Goal: Task Accomplishment & Management: Manage account settings

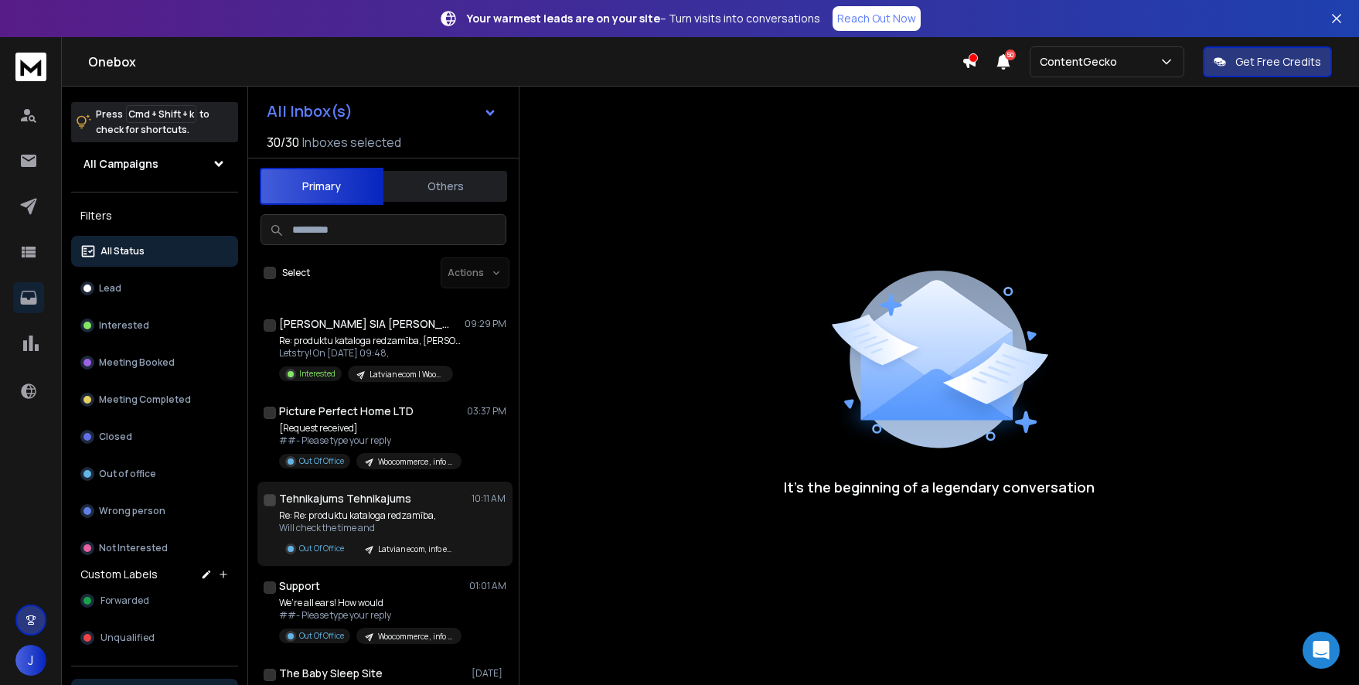
click at [441, 494] on div "Tehnikajums Tehnikajums 10:11 AM" at bounding box center [392, 498] width 227 height 15
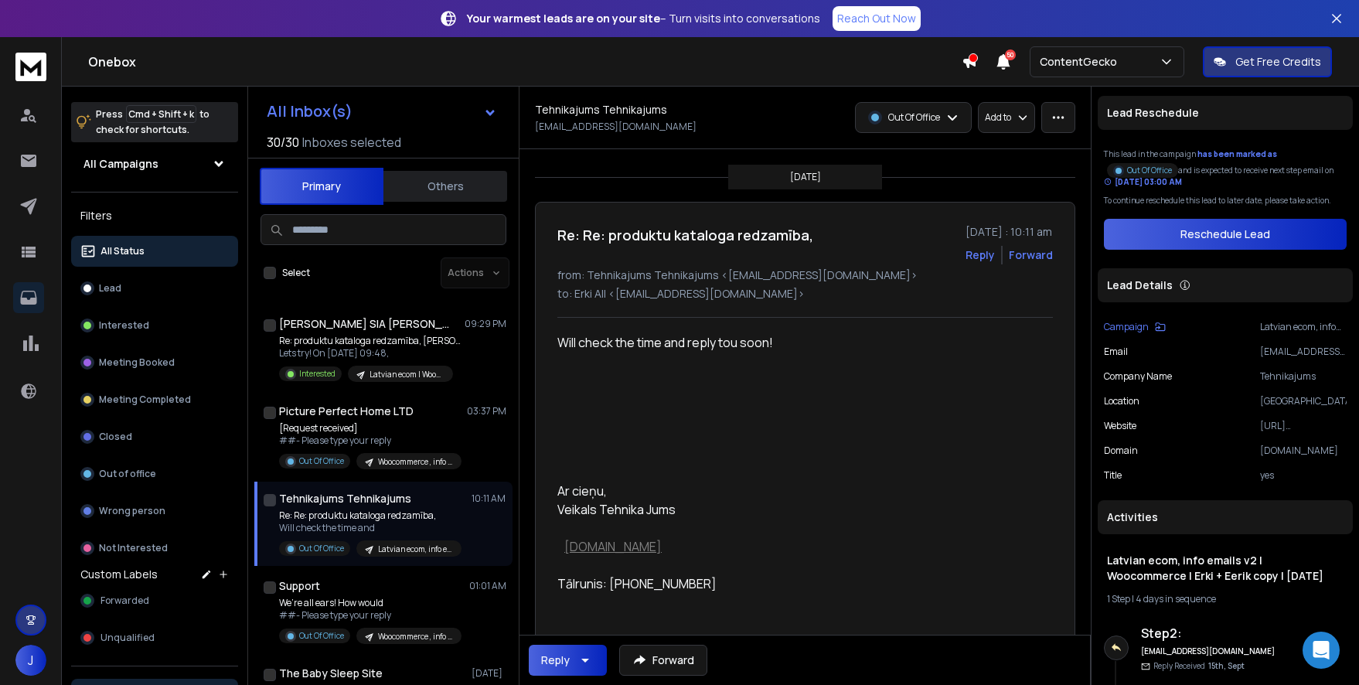
click at [874, 118] on div "Out Of Office" at bounding box center [913, 117] width 115 height 29
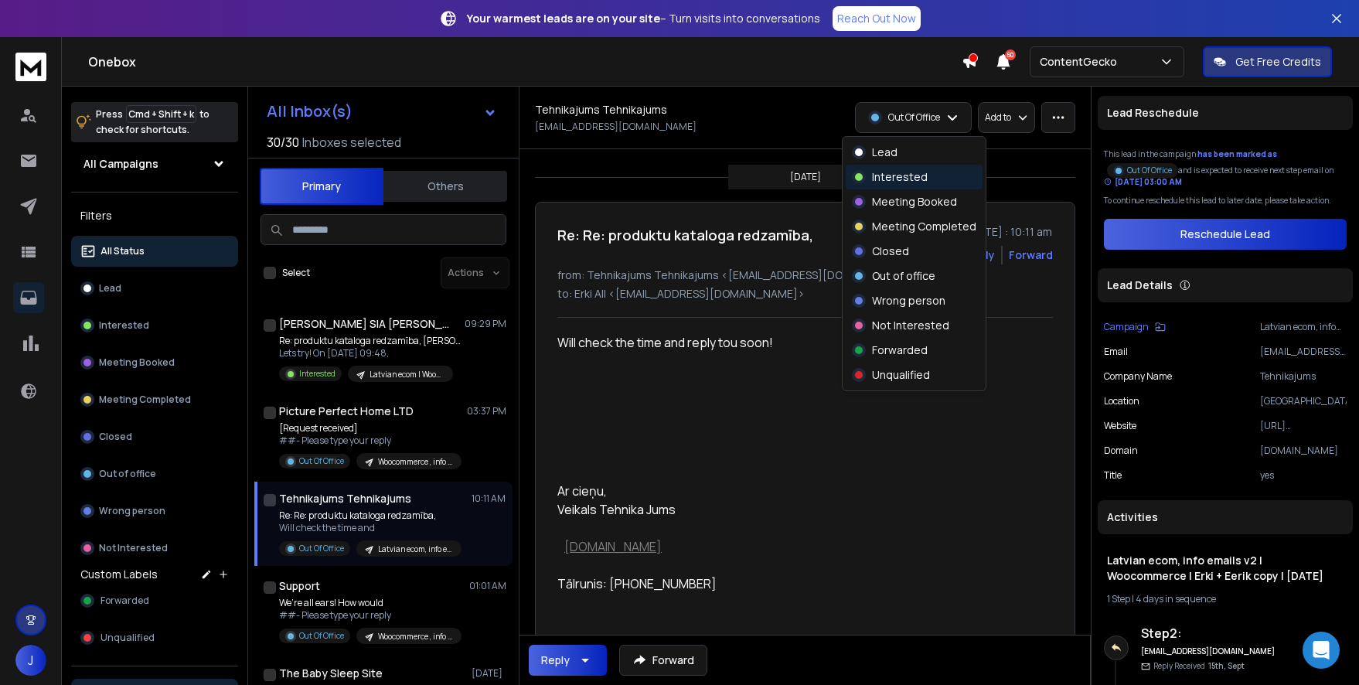
click at [888, 169] on p "Interested" at bounding box center [900, 176] width 56 height 15
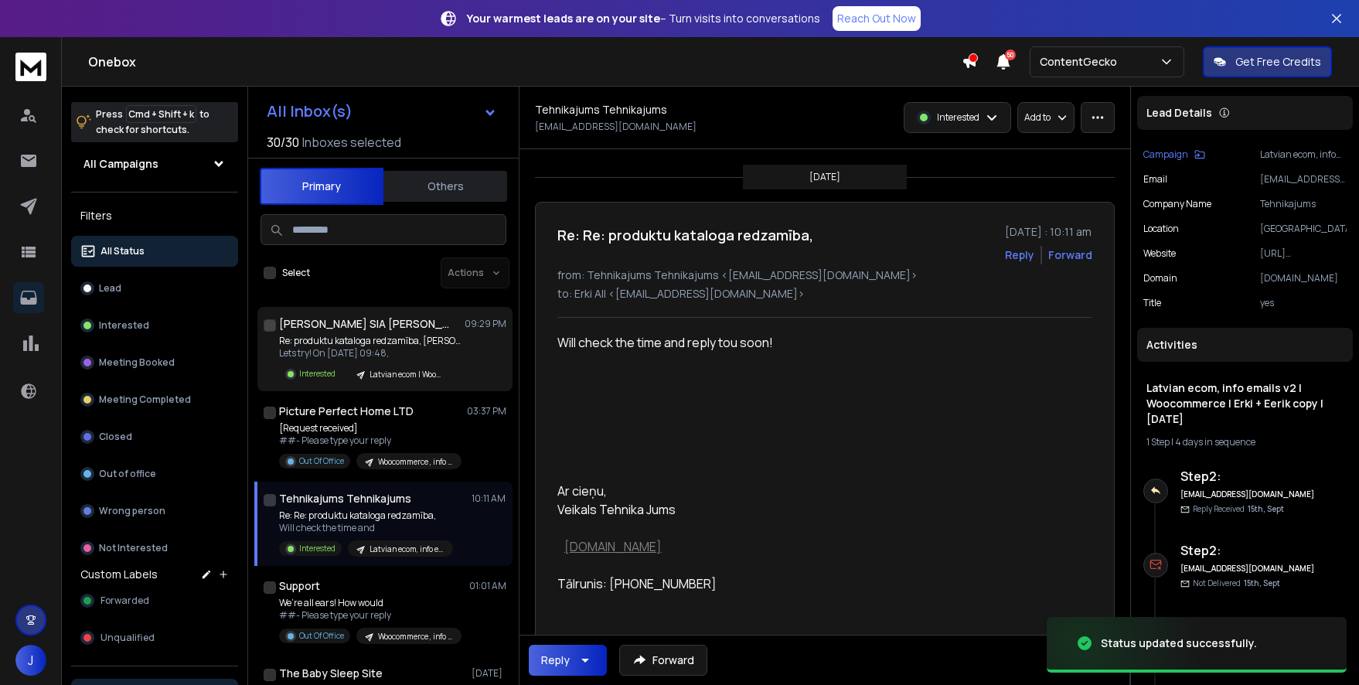
click at [416, 318] on h1 "Dmitrijs Melnikovs SIA TESLA" at bounding box center [364, 323] width 170 height 15
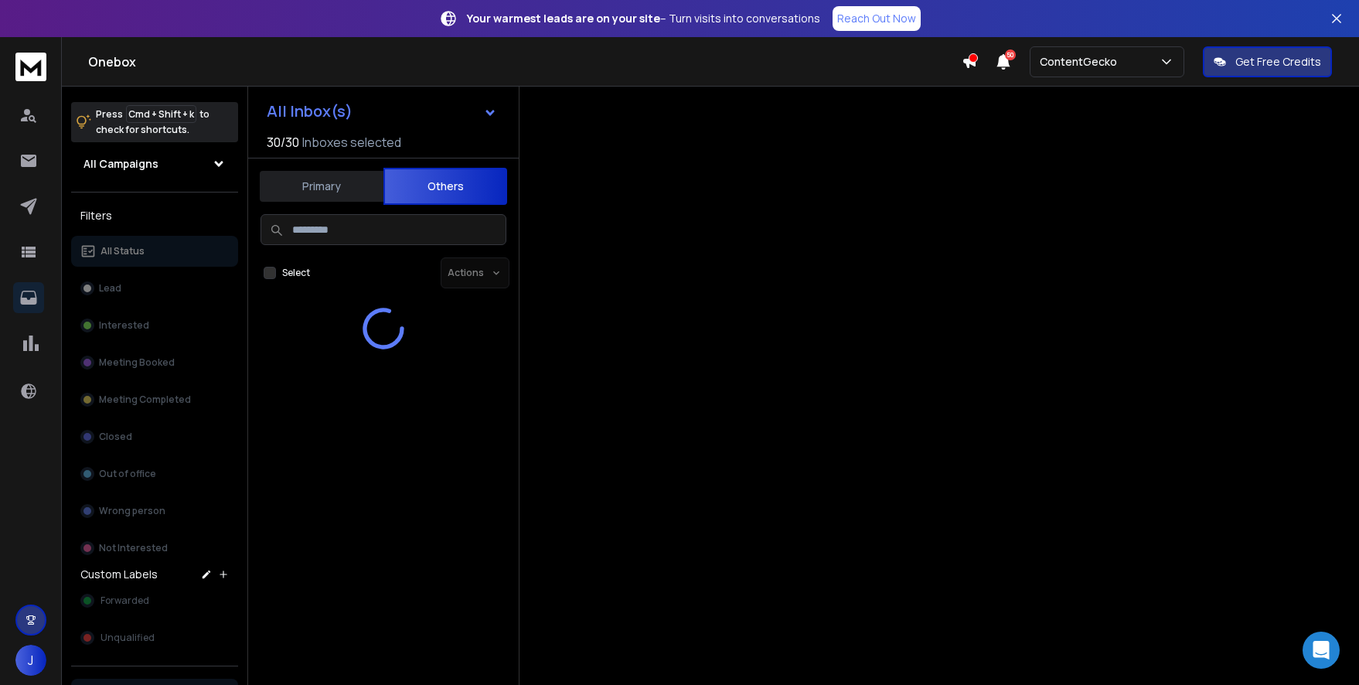
click at [416, 176] on button "Others" at bounding box center [445, 186] width 124 height 37
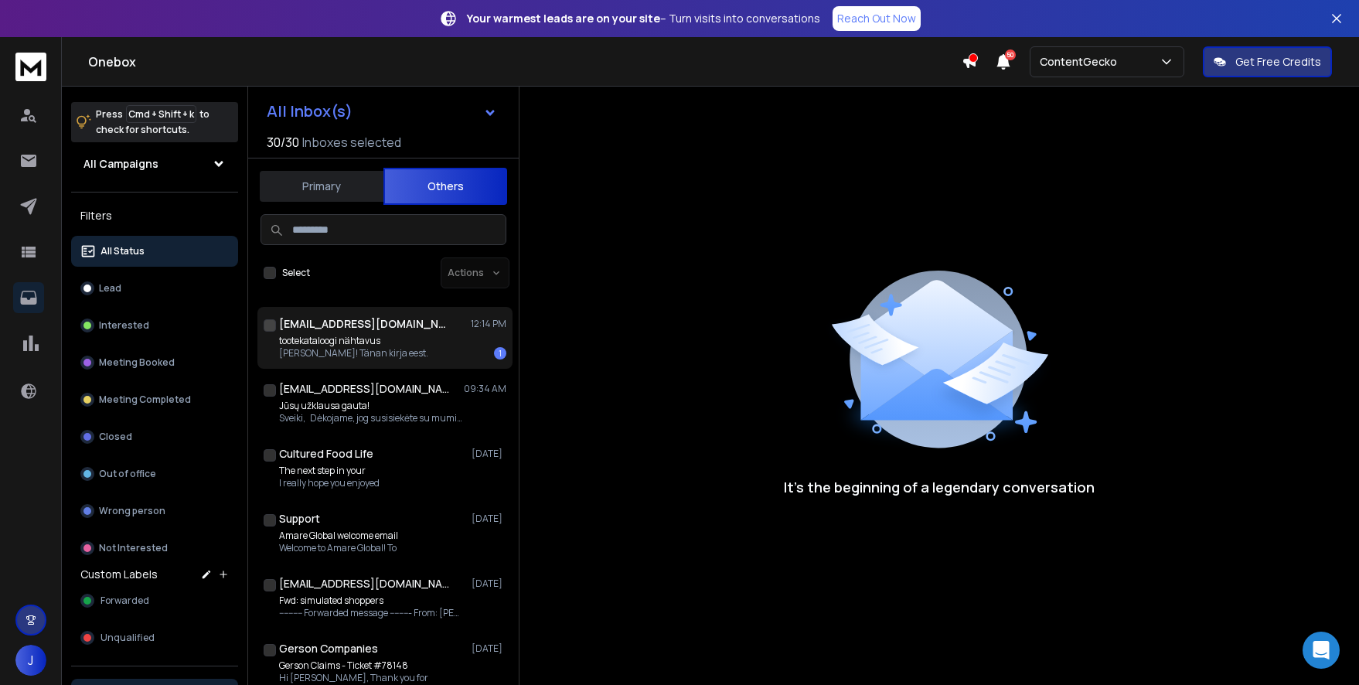
click at [399, 332] on div "emelain@zaba.ee 12:14 PM tootekataloogi nähtavus Tere Erki! Tänan kirja eest. 1" at bounding box center [392, 337] width 227 height 43
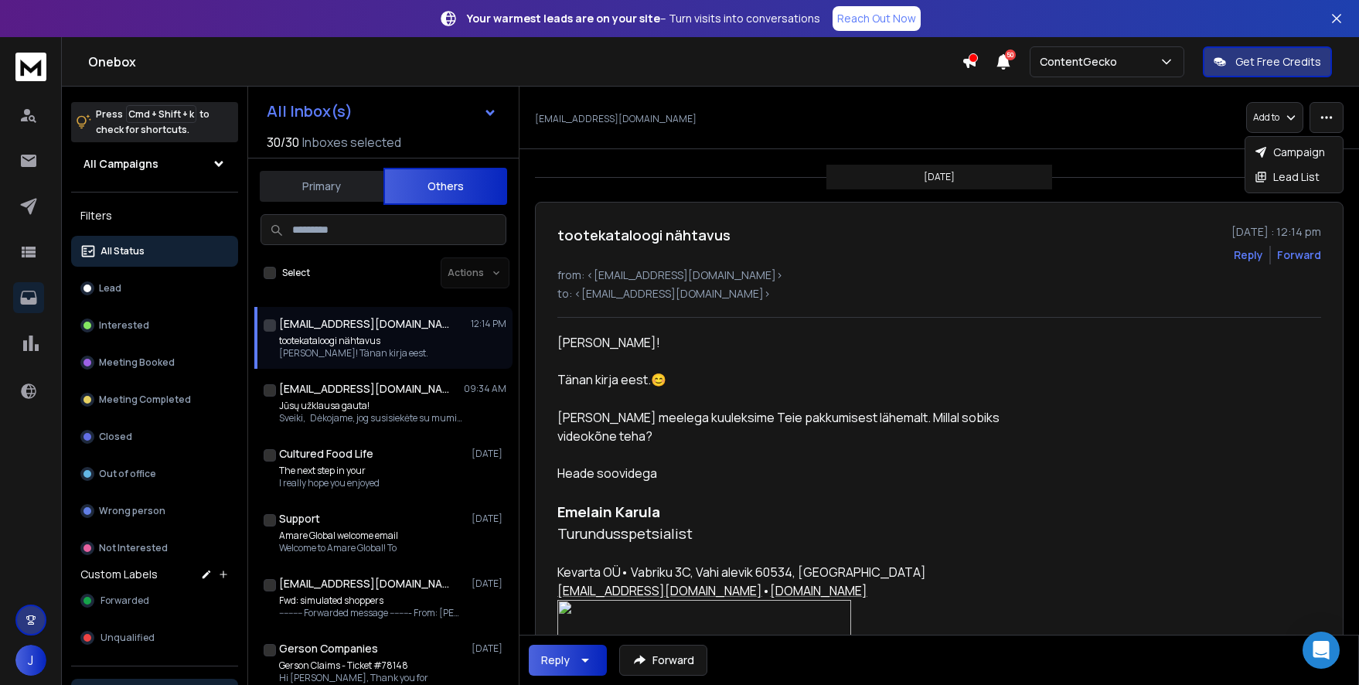
click at [1281, 110] on div "Add to" at bounding box center [1275, 117] width 56 height 29
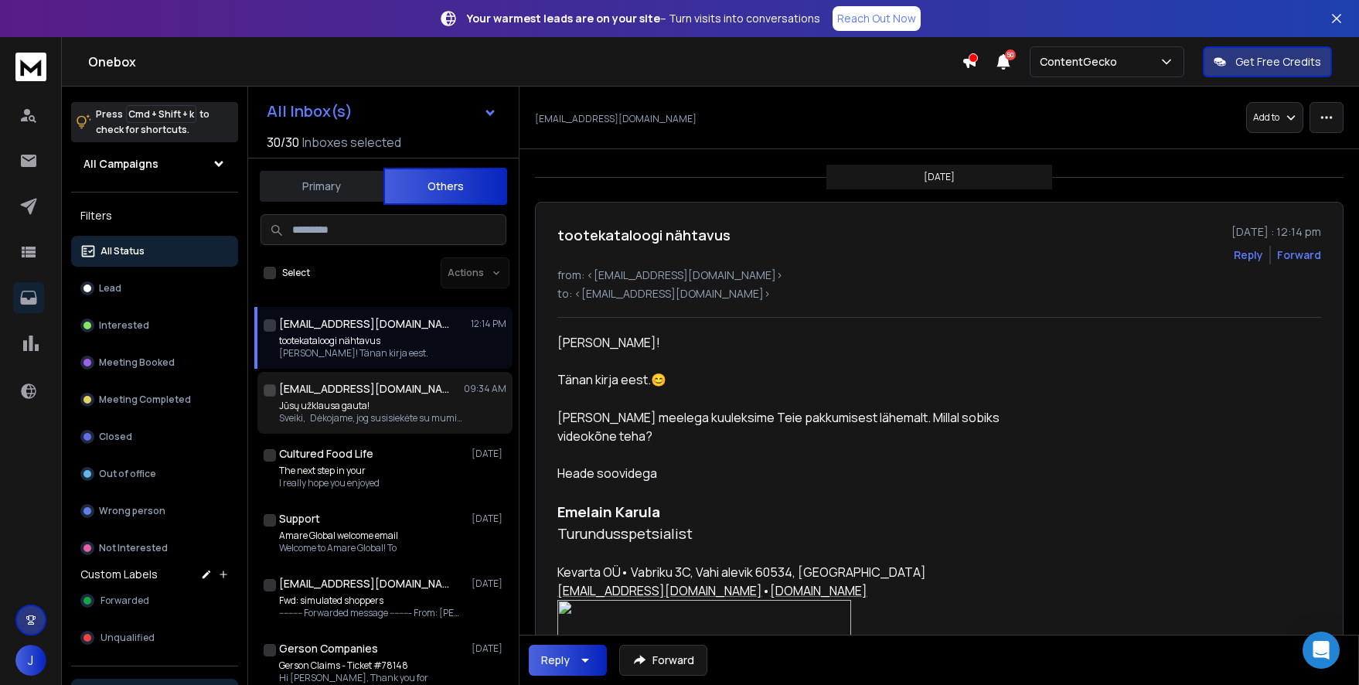
click at [448, 412] on p "Sveiki, Dėkojame, jog susisiekėte su mumis. Norėdami" at bounding box center [372, 418] width 186 height 12
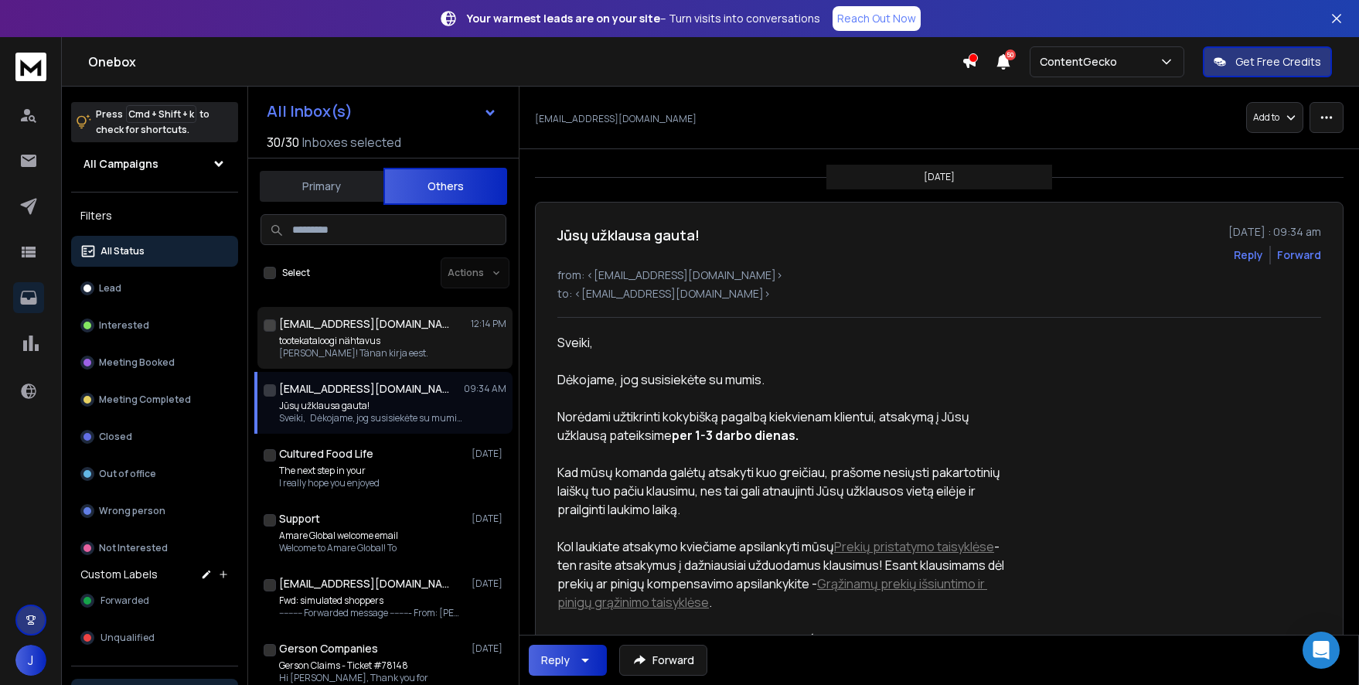
click at [401, 322] on div "emelain@zaba.ee 12:14 PM" at bounding box center [392, 323] width 227 height 15
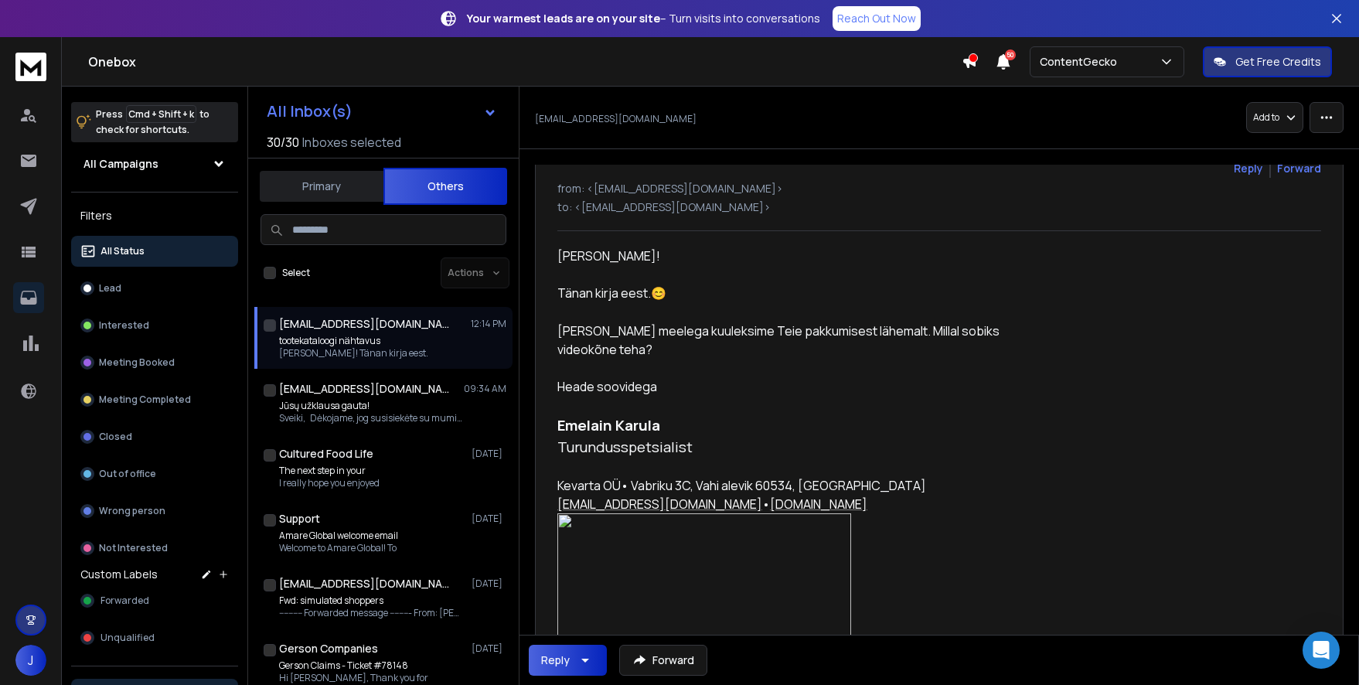
scroll to position [155, 0]
